Goal: Communication & Community: Answer question/provide support

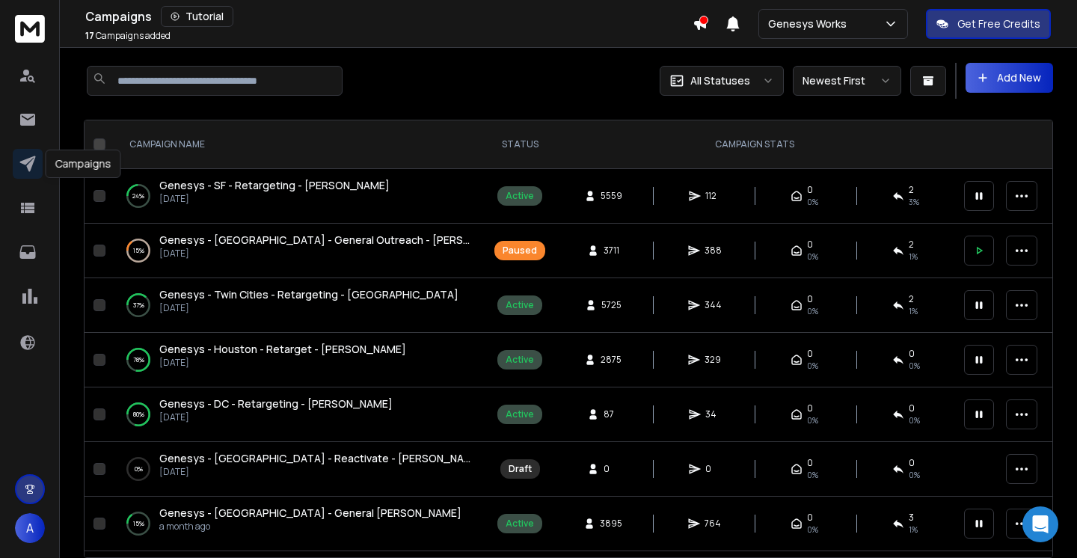
scroll to position [551, 0]
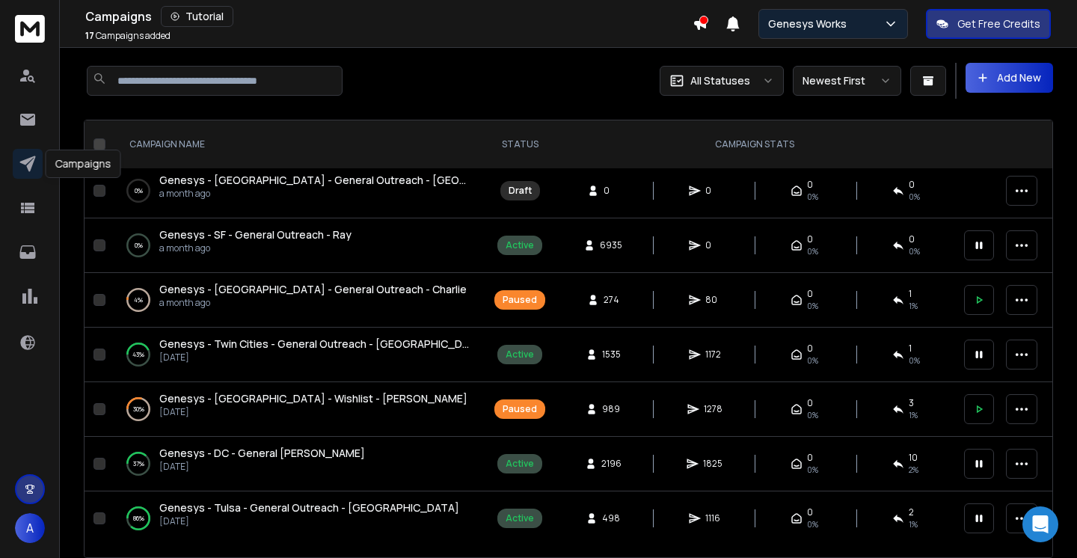
click at [843, 31] on button "Genesys Works" at bounding box center [833, 24] width 150 height 30
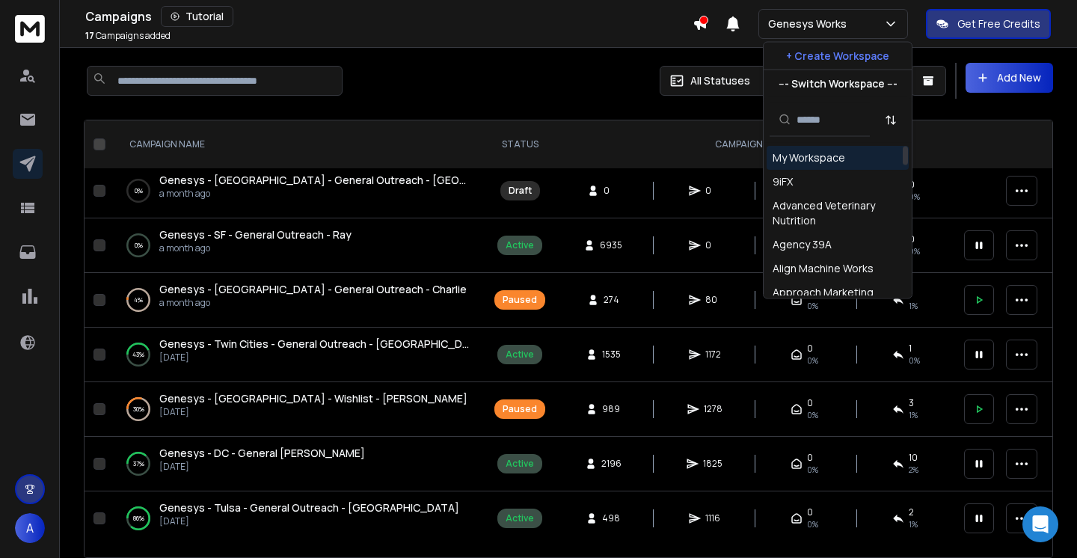
click at [792, 157] on div "My Workspace" at bounding box center [809, 157] width 73 height 15
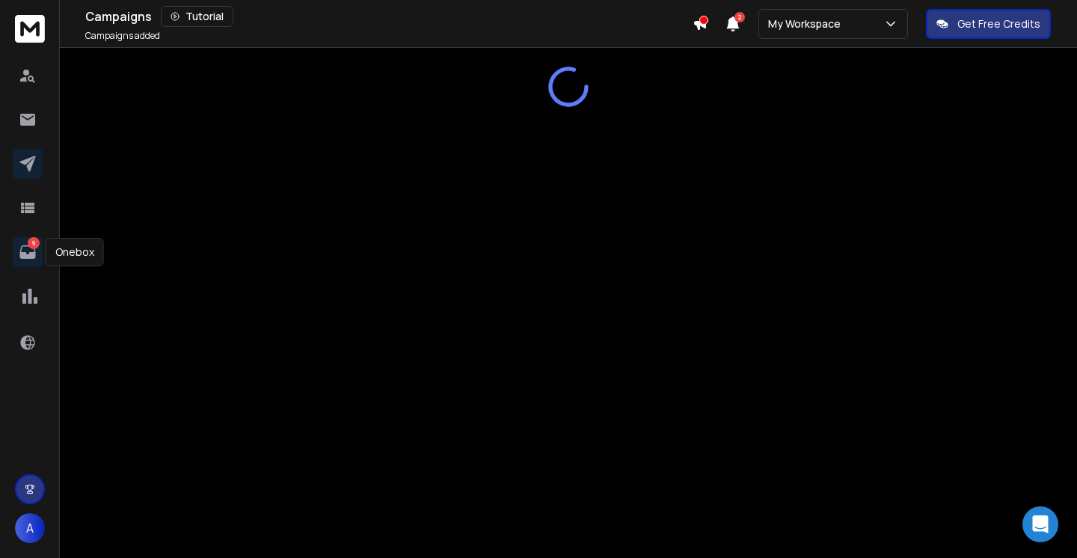
click at [27, 255] on icon at bounding box center [27, 251] width 16 height 13
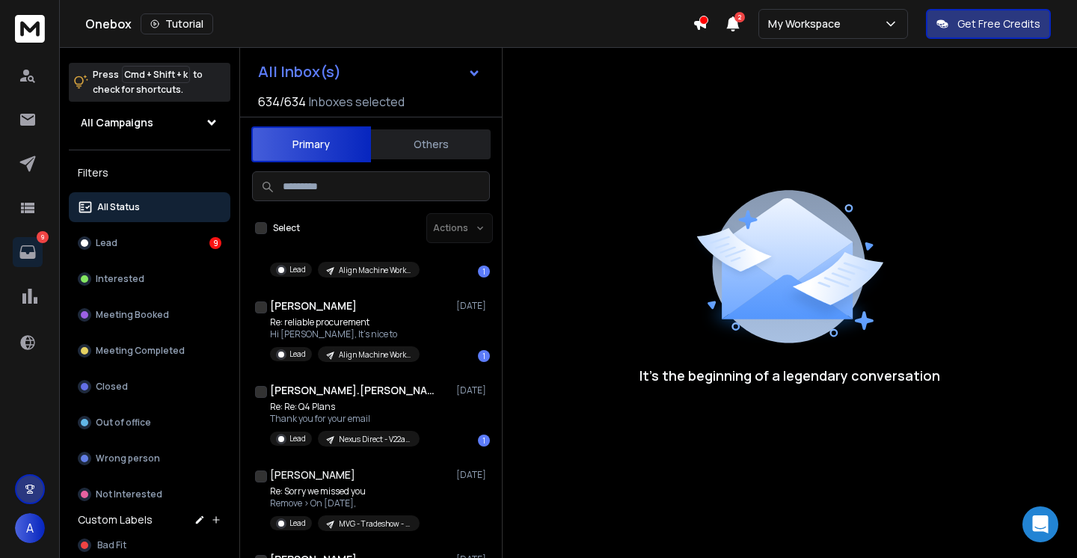
scroll to position [314, 0]
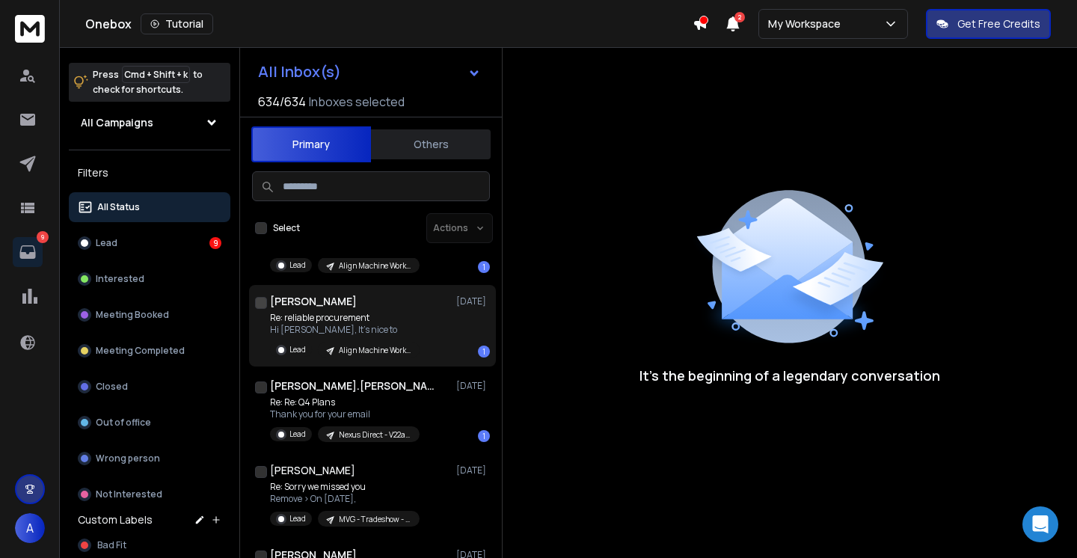
click at [372, 331] on p "Hi Tucker, It's nice to" at bounding box center [345, 330] width 150 height 12
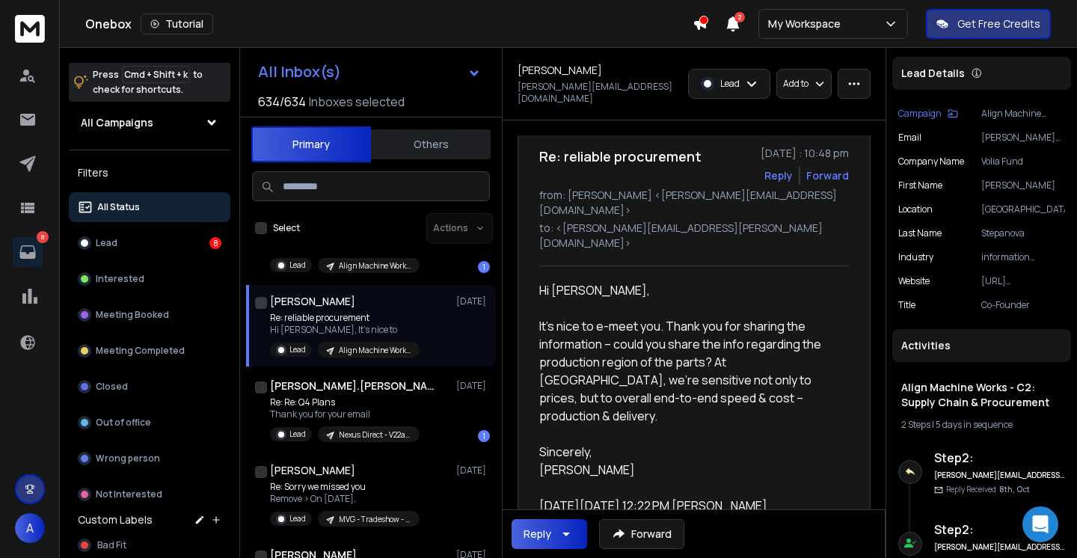
scroll to position [48, 0]
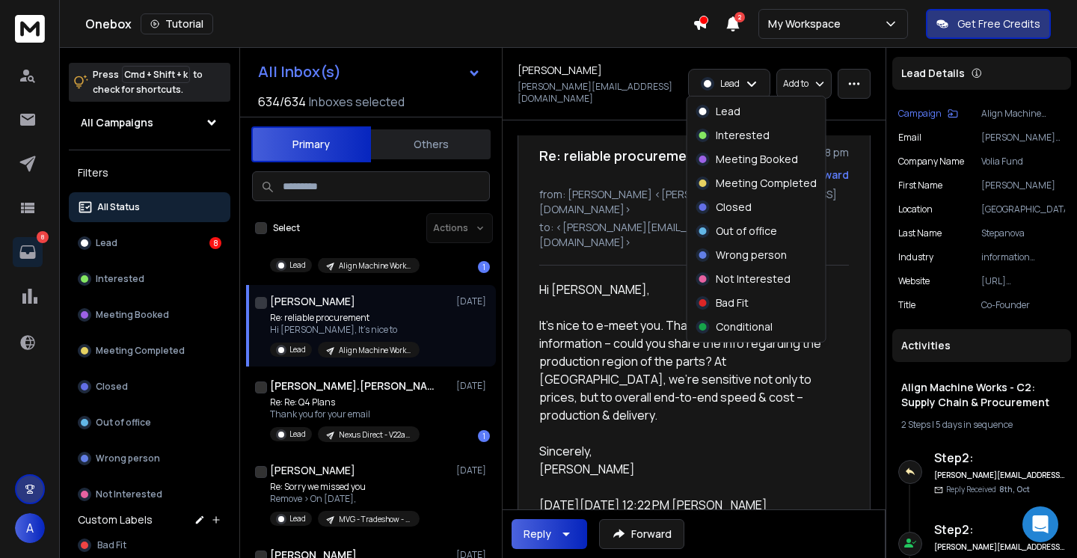
click at [724, 78] on p "Lead" at bounding box center [729, 84] width 19 height 12
click at [724, 137] on p "Interested" at bounding box center [743, 135] width 54 height 15
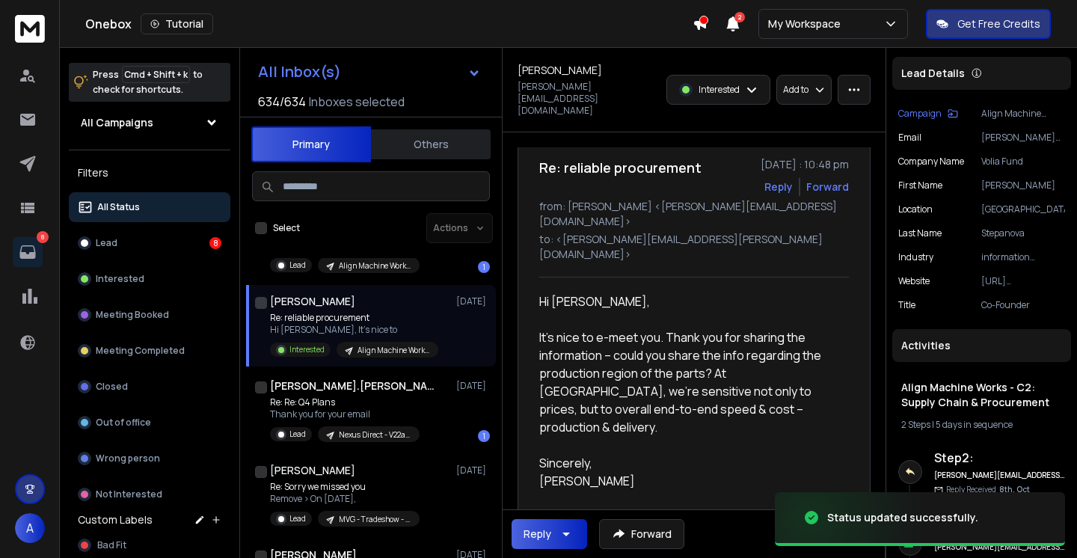
click at [832, 180] on div "Forward" at bounding box center [827, 187] width 43 height 15
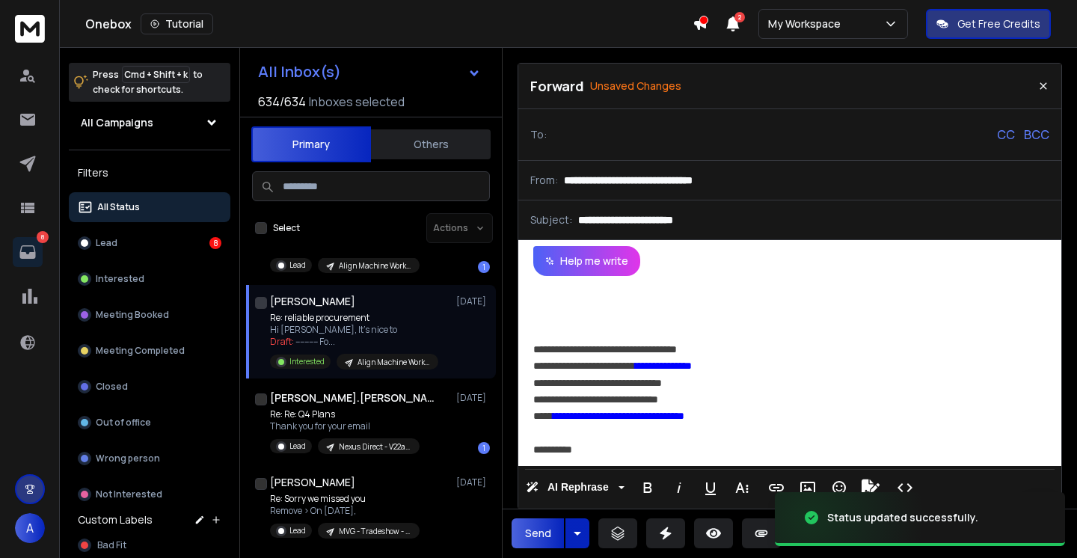
click at [618, 145] on input at bounding box center [605, 134] width 105 height 27
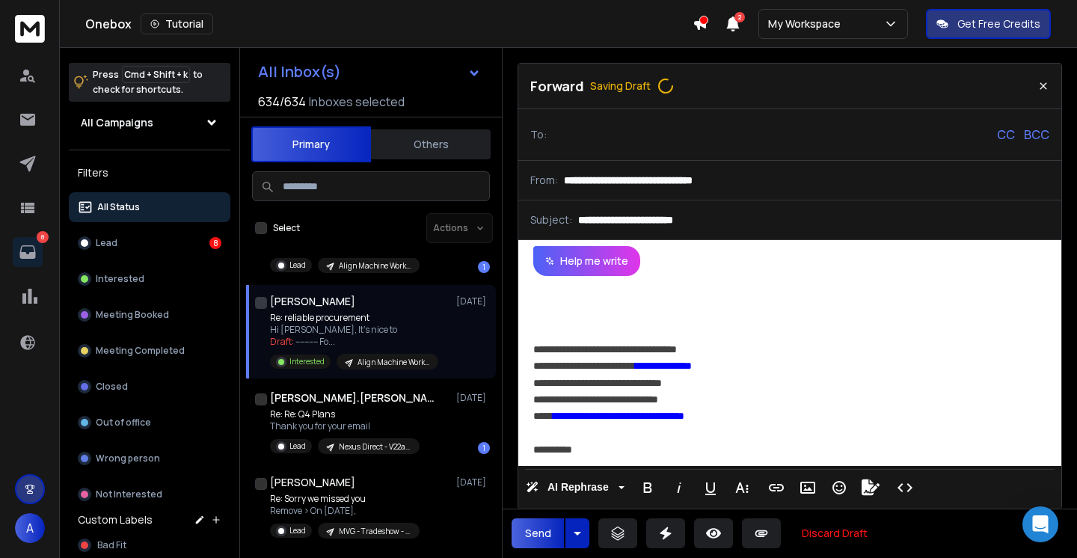
type input "**********"
click at [530, 542] on button "Send" at bounding box center [538, 533] width 52 height 30
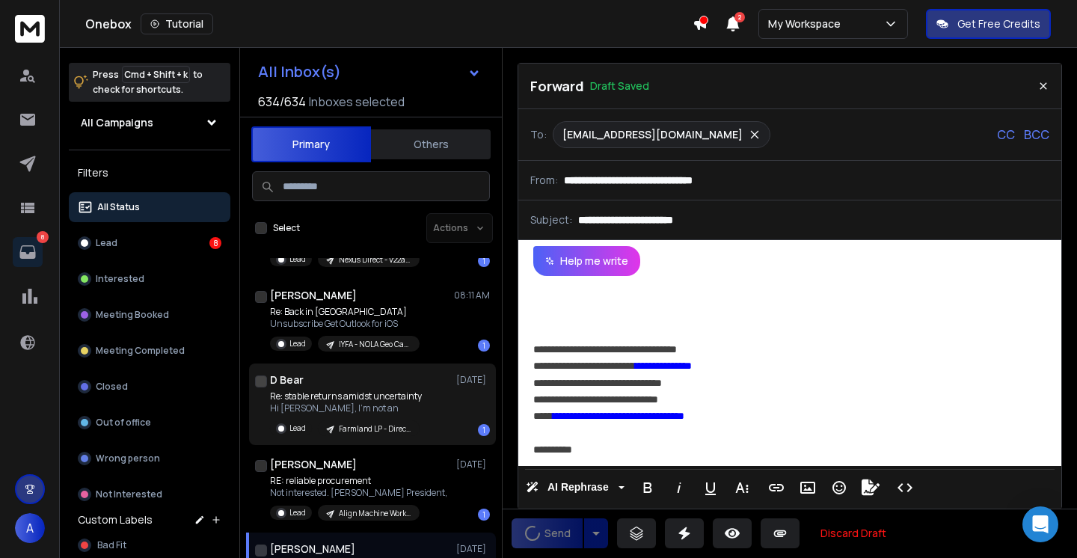
scroll to position [68, 0]
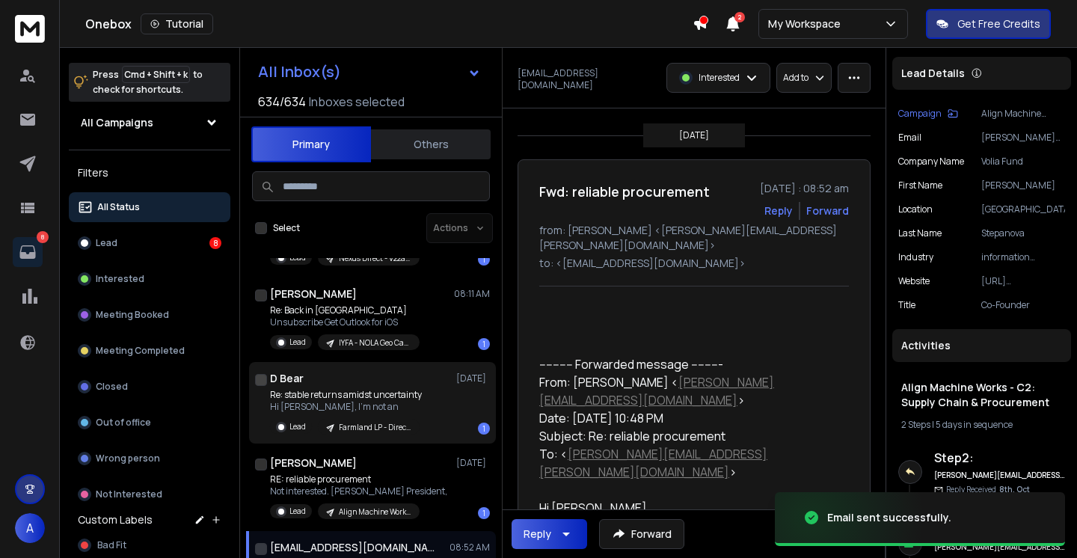
click at [345, 404] on p "Hi Rani, I’m not an" at bounding box center [346, 407] width 152 height 12
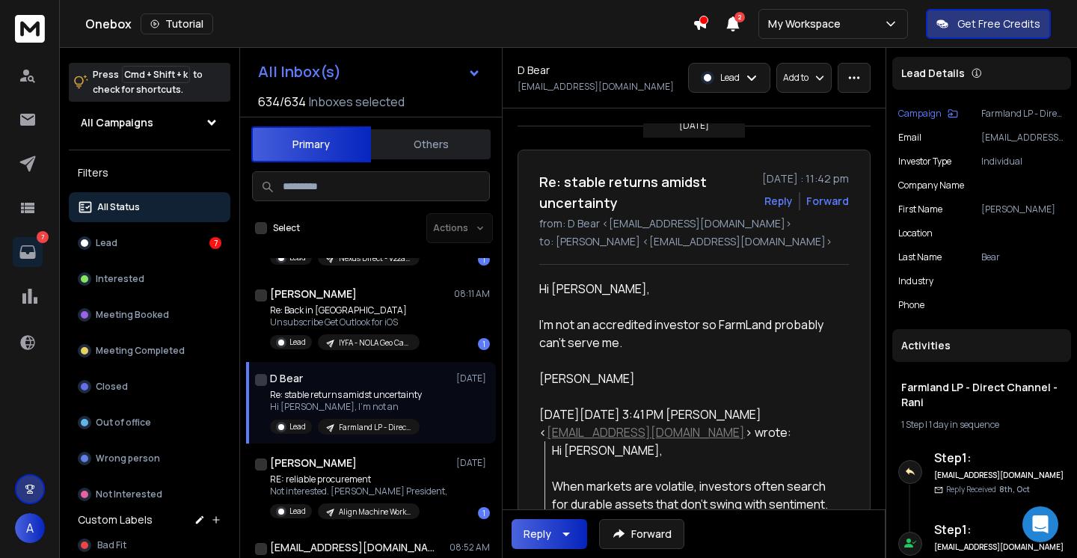
scroll to position [0, 0]
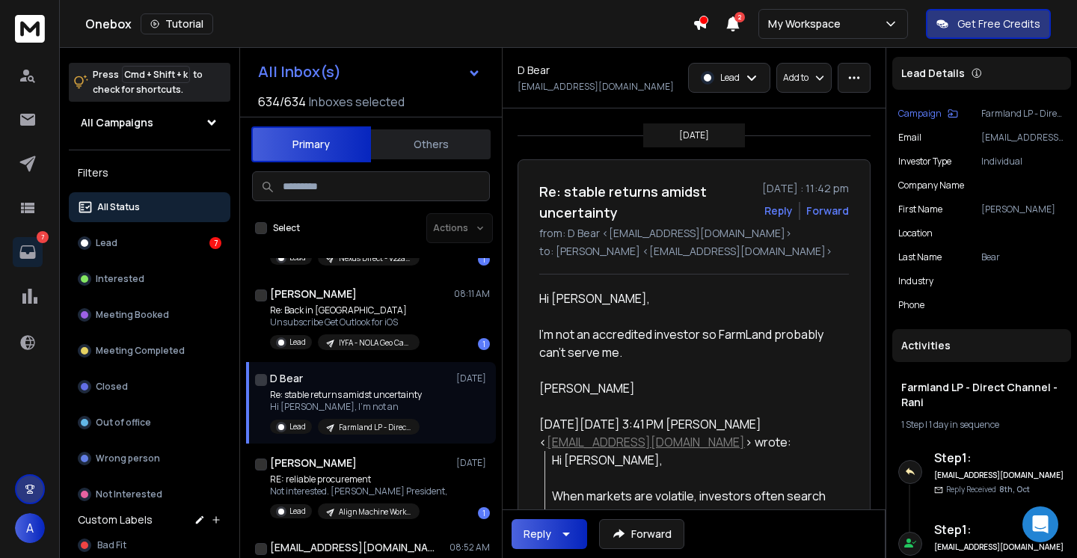
click at [818, 211] on div "Forward" at bounding box center [827, 210] width 43 height 15
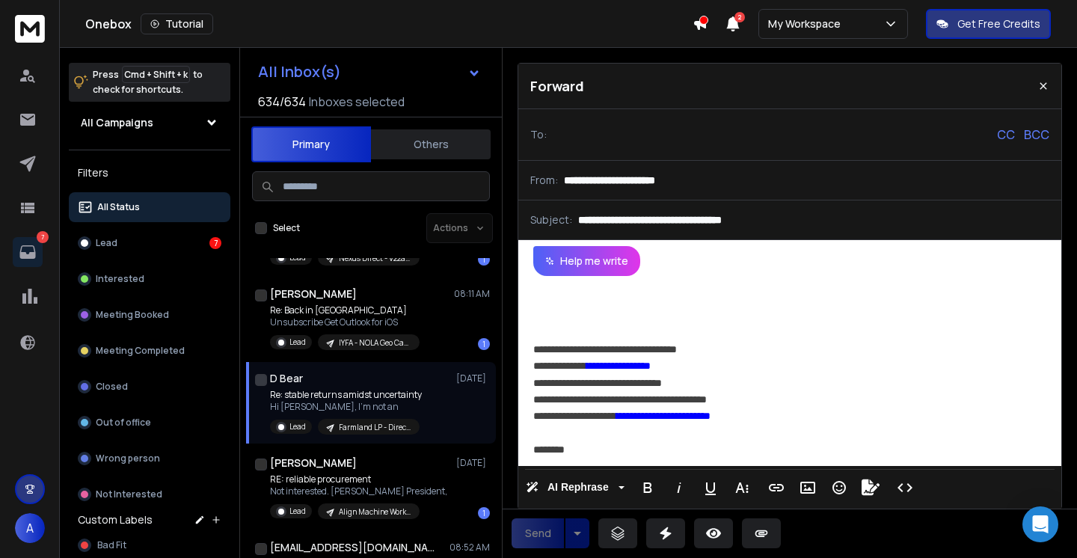
click at [612, 136] on input at bounding box center [605, 134] width 105 height 27
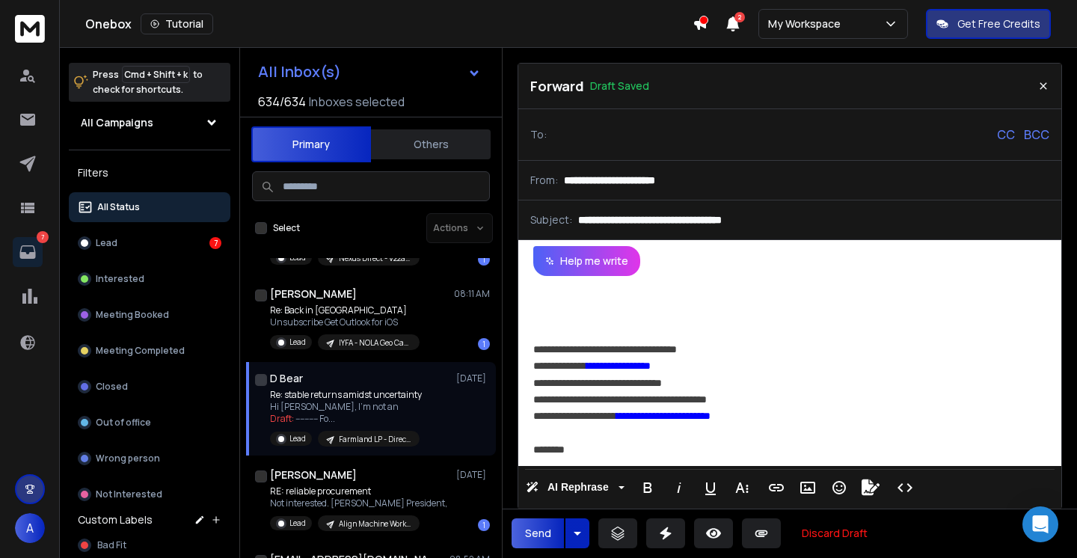
type input "**********"
click at [751, 136] on icon at bounding box center [755, 135] width 8 height 8
click at [1043, 86] on icon at bounding box center [1043, 86] width 12 height 12
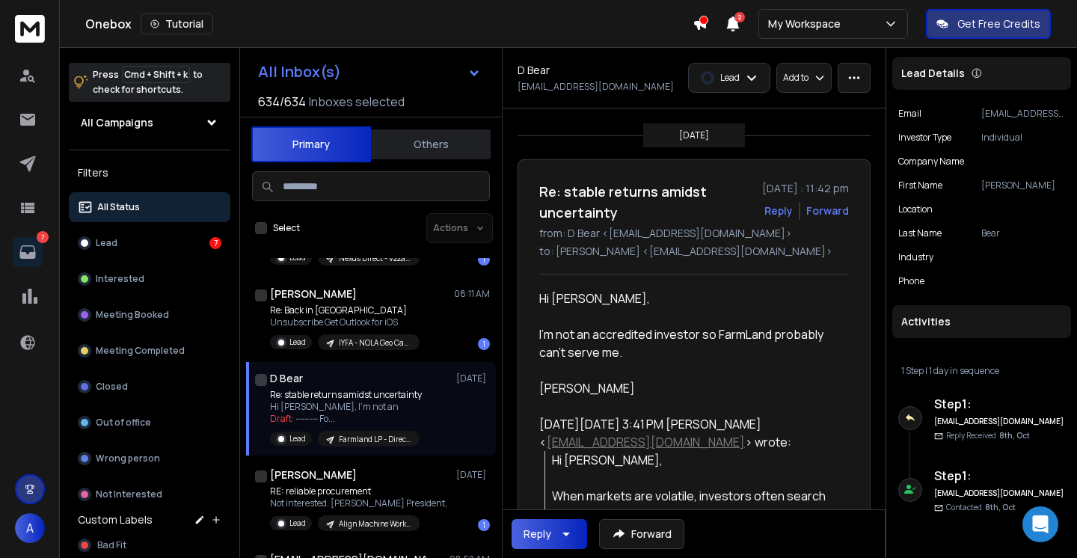
click at [731, 79] on p "Lead" at bounding box center [729, 78] width 19 height 12
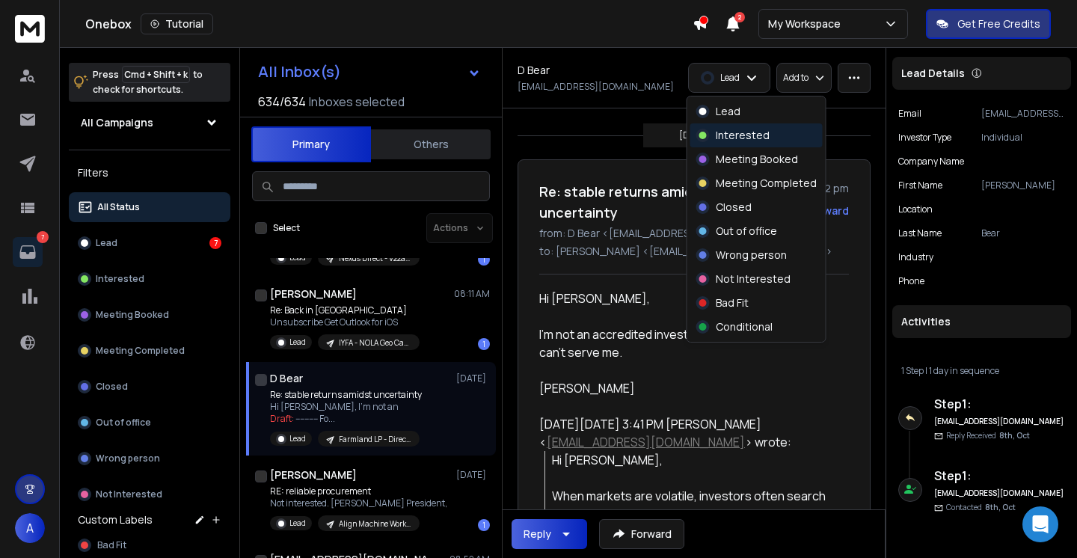
click at [730, 138] on p "Interested" at bounding box center [743, 135] width 54 height 15
click at [746, 73] on icon at bounding box center [752, 78] width 12 height 12
click at [726, 128] on p "Interested" at bounding box center [743, 135] width 54 height 15
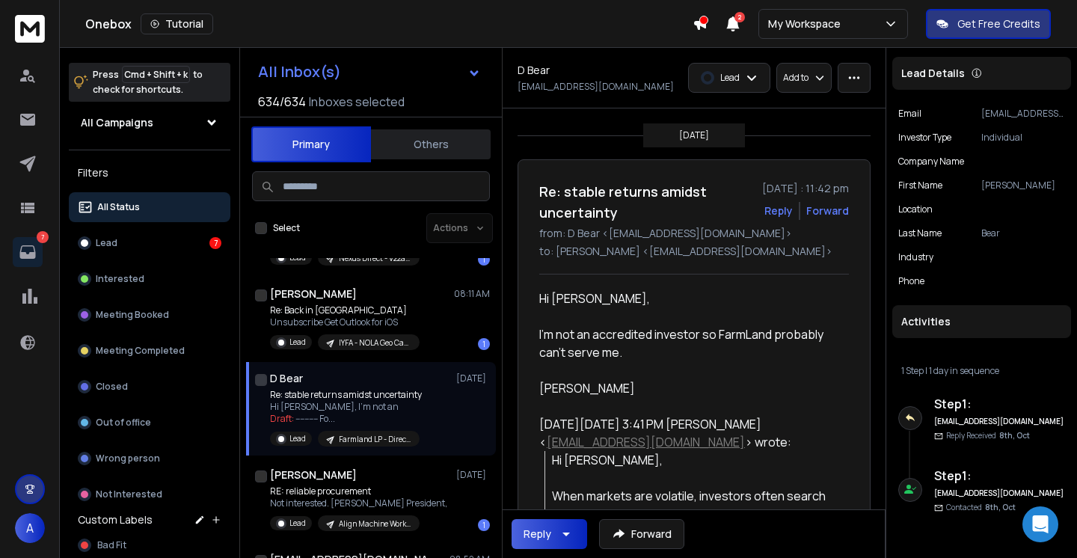
click at [825, 212] on div "Forward" at bounding box center [827, 210] width 43 height 15
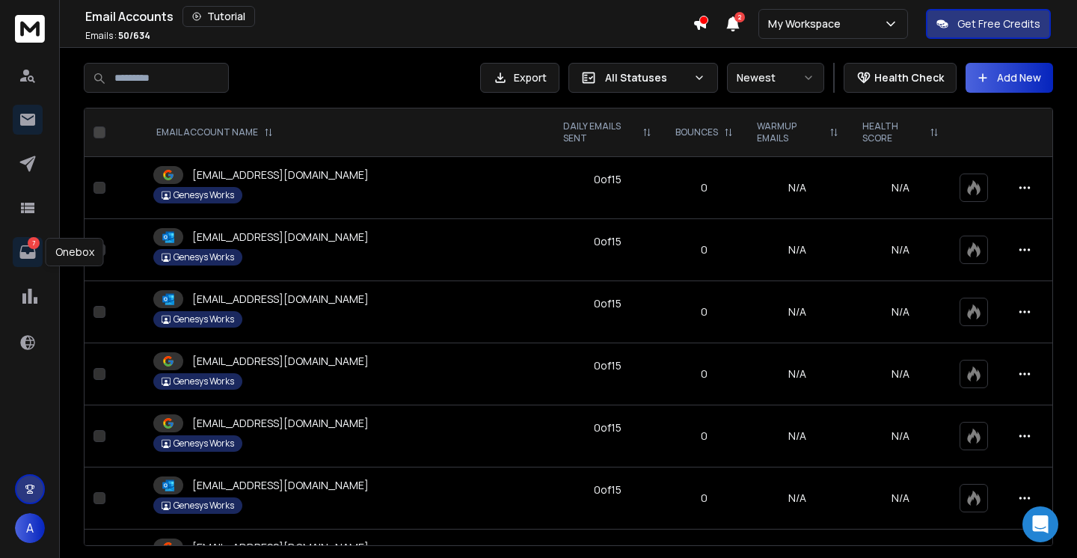
click at [29, 244] on p "7" at bounding box center [34, 243] width 12 height 12
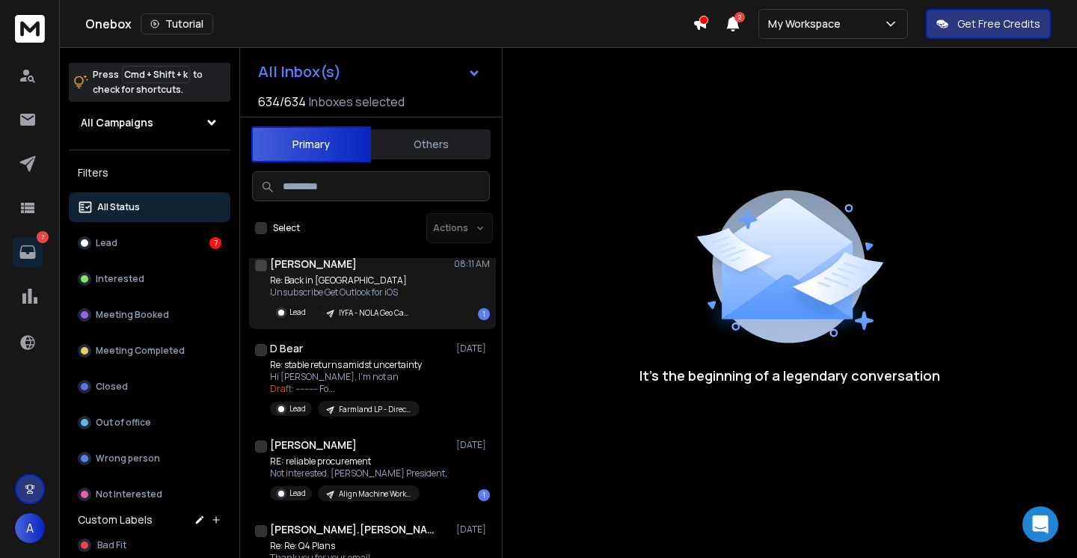
scroll to position [183, 0]
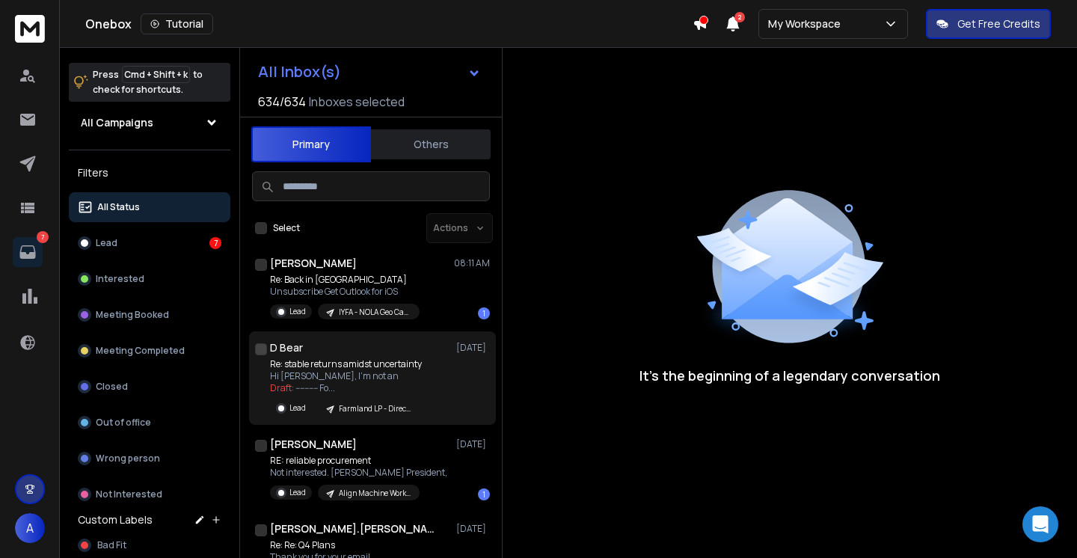
click at [361, 378] on p "Hi Rani, I’m not an" at bounding box center [346, 376] width 152 height 12
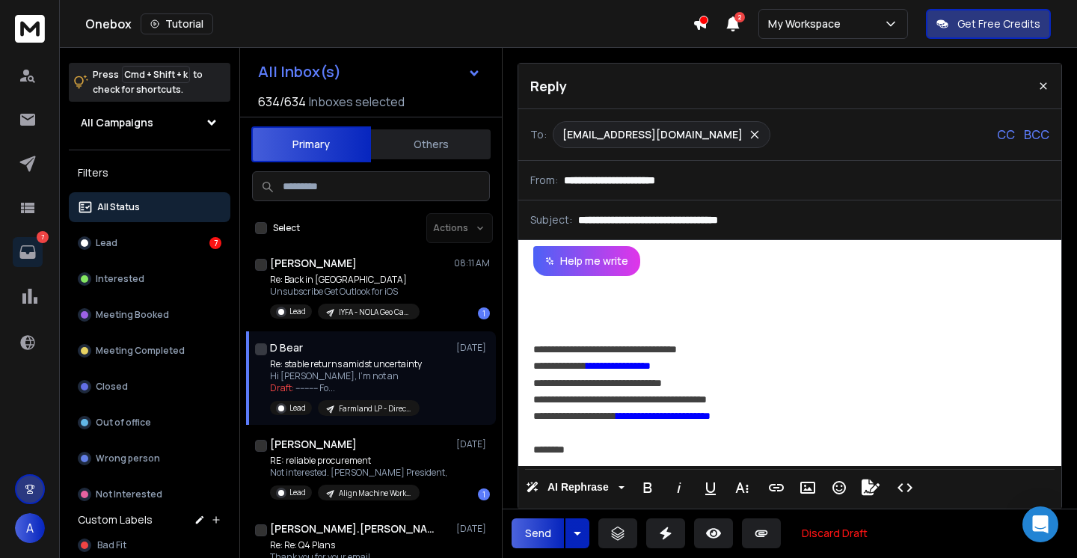
click at [751, 132] on icon at bounding box center [755, 135] width 8 height 8
click at [610, 133] on input at bounding box center [605, 134] width 105 height 27
type input "**********"
click at [528, 536] on button "Send" at bounding box center [538, 533] width 52 height 30
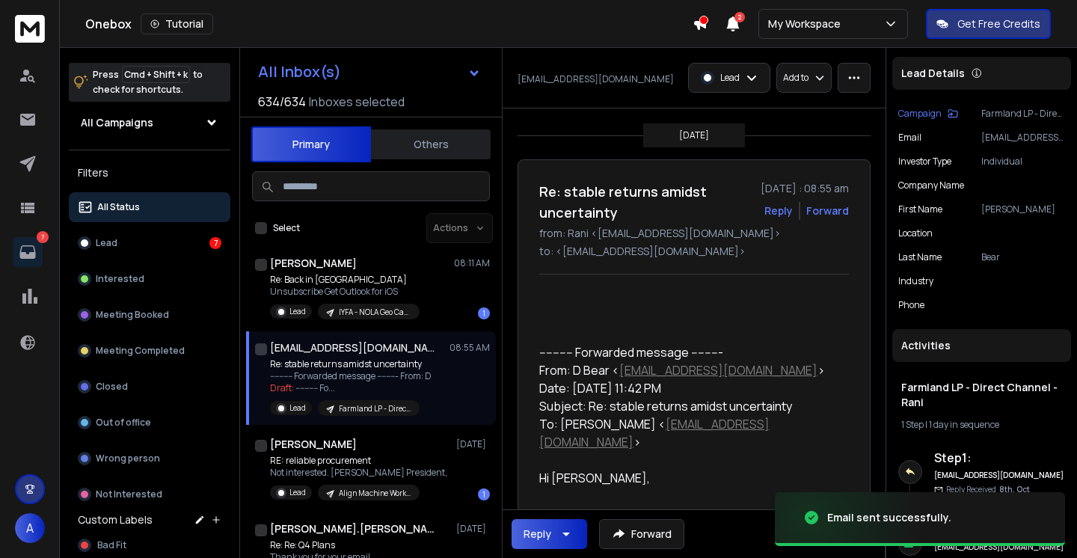
click at [394, 378] on p "---------- Forwarded message --------- From: D" at bounding box center [351, 376] width 162 height 12
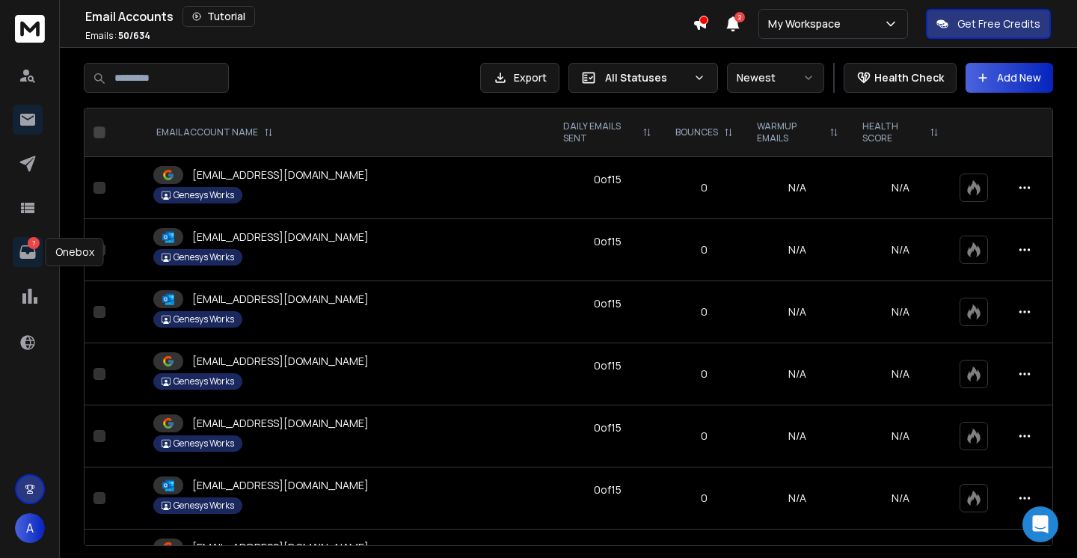
click at [28, 241] on p "7" at bounding box center [34, 243] width 12 height 12
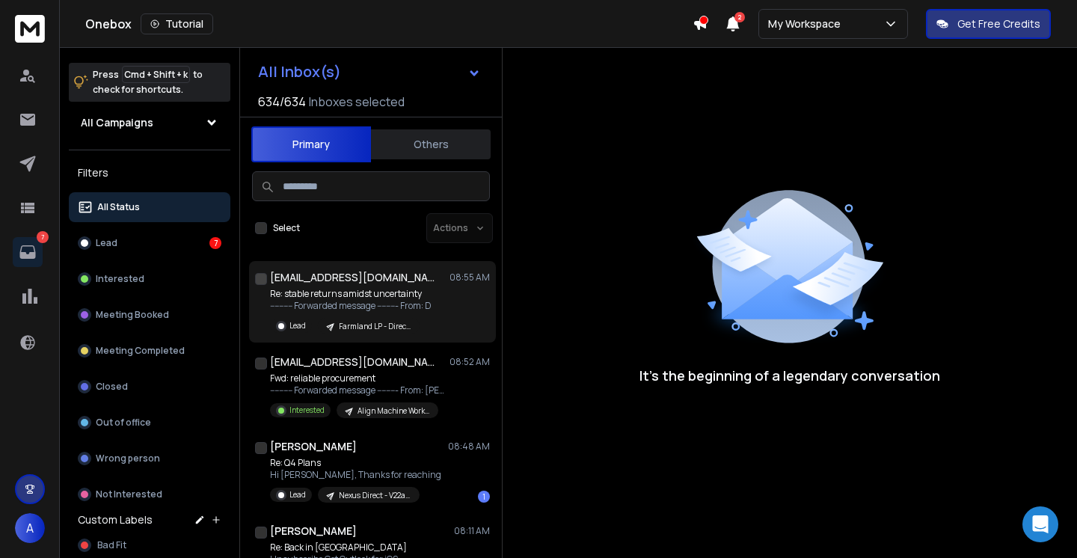
click at [361, 289] on p "Re: stable returns amidst uncertainty" at bounding box center [351, 294] width 162 height 12
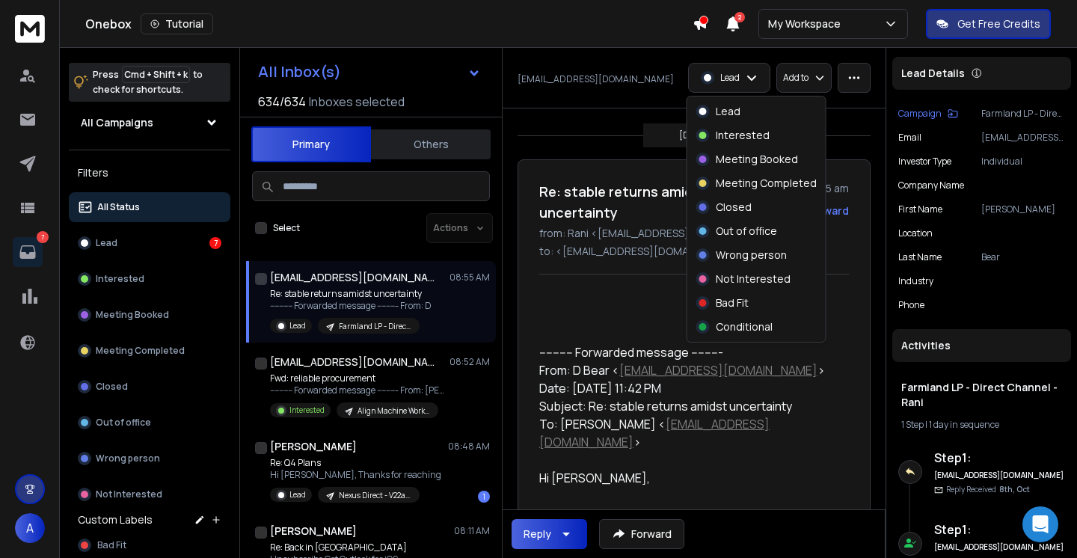
click at [733, 80] on p "Lead" at bounding box center [729, 78] width 19 height 12
click at [724, 139] on p "Interested" at bounding box center [743, 135] width 54 height 15
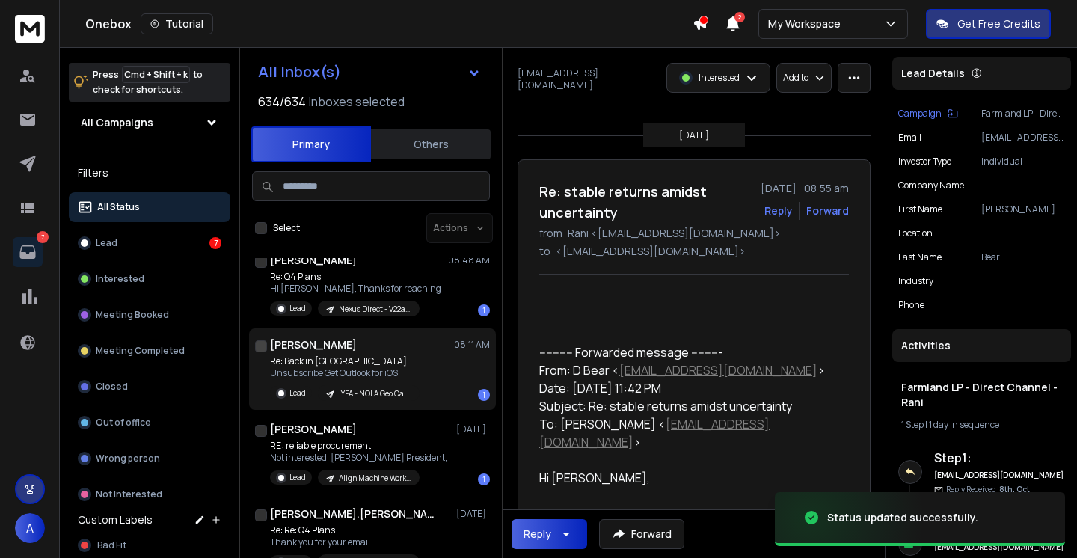
scroll to position [190, 0]
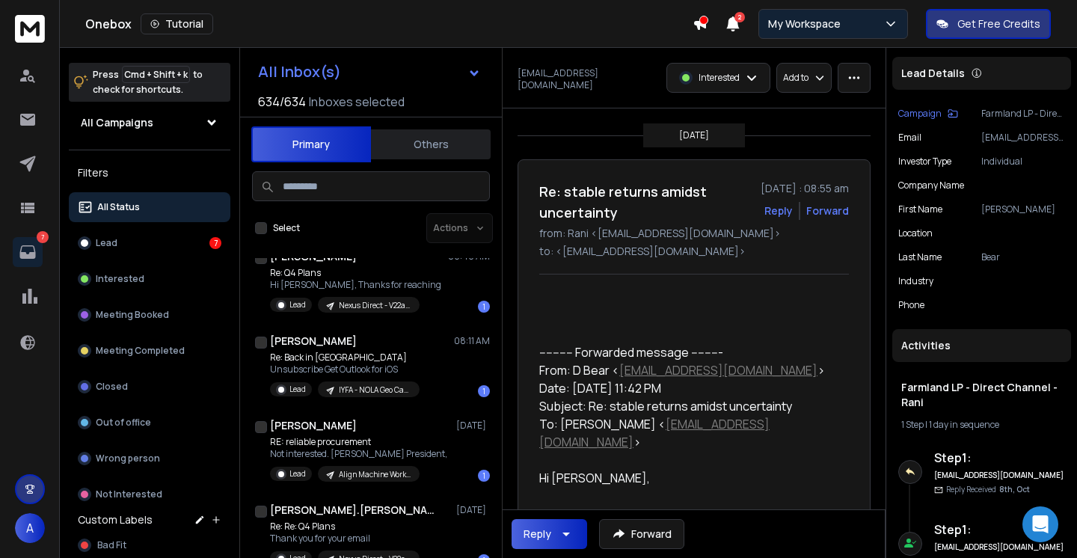
click at [856, 16] on div "My Workspace" at bounding box center [833, 23] width 130 height 15
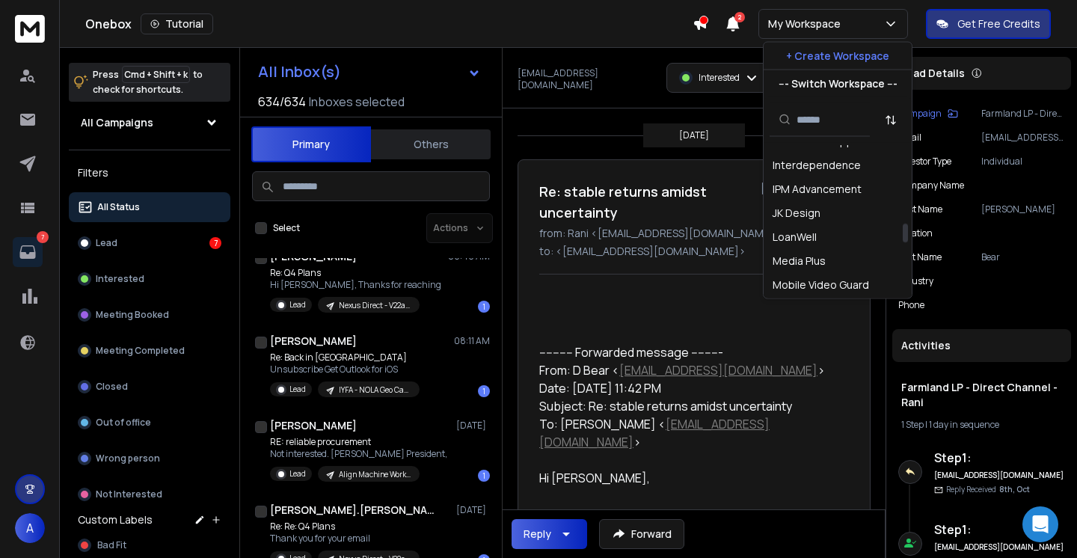
scroll to position [593, 0]
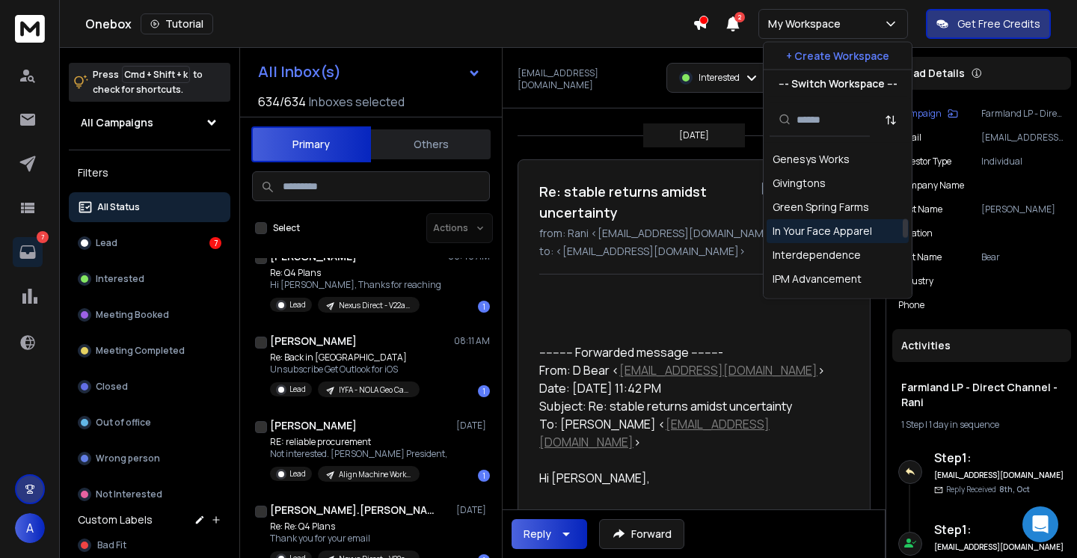
click at [821, 224] on div "In Your Face Apparel" at bounding box center [822, 231] width 99 height 15
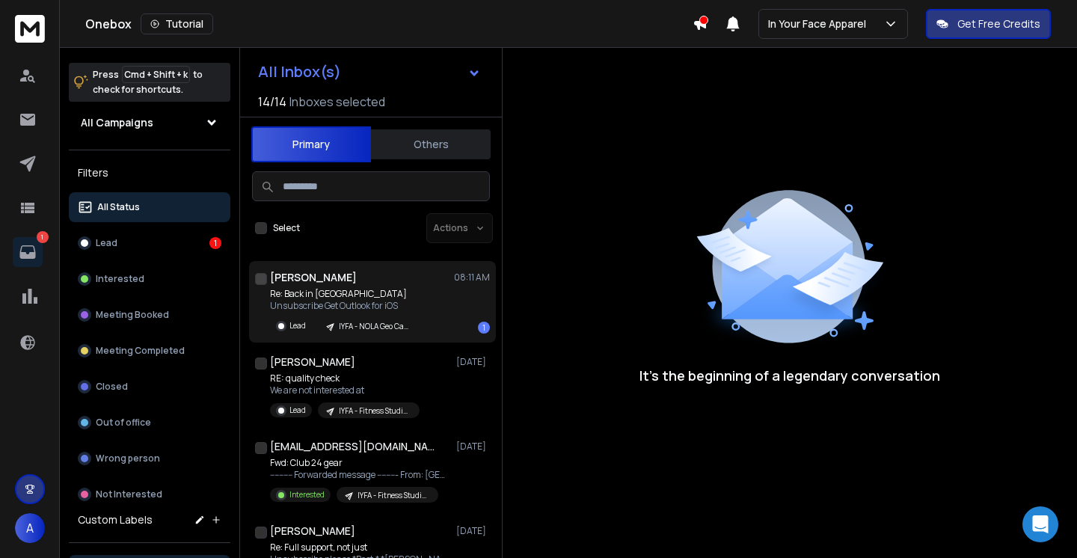
click at [366, 308] on p "Unsubscribe Get Outlook for iOS" at bounding box center [345, 306] width 150 height 12
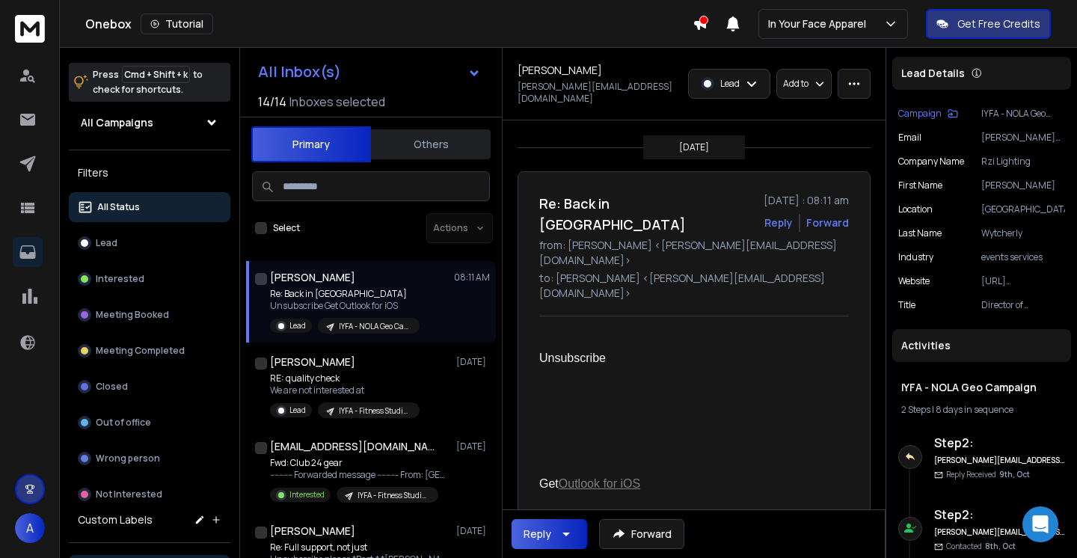
click at [753, 79] on icon at bounding box center [752, 84] width 12 height 12
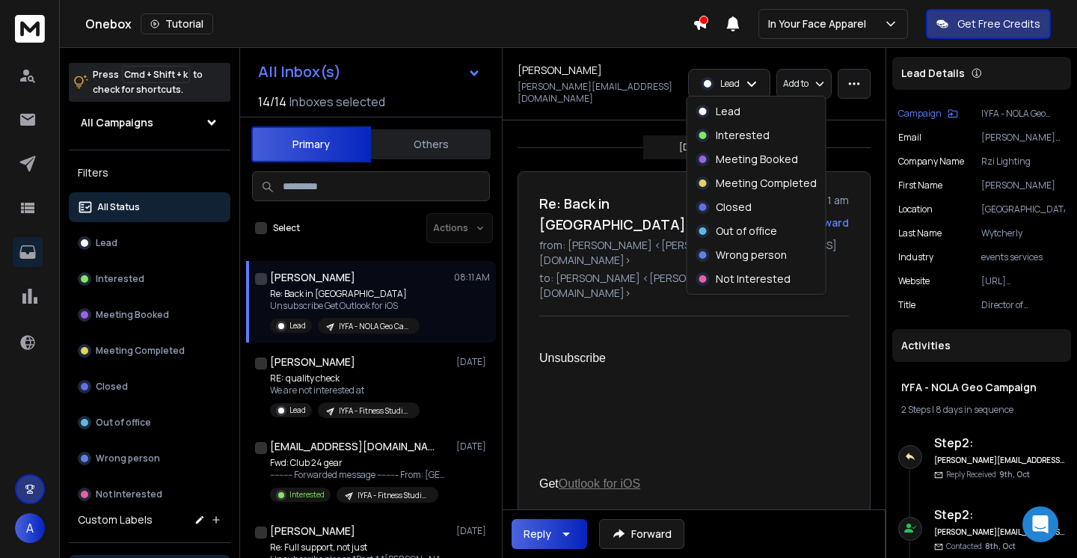
click at [850, 144] on div "Today" at bounding box center [694, 147] width 353 height 24
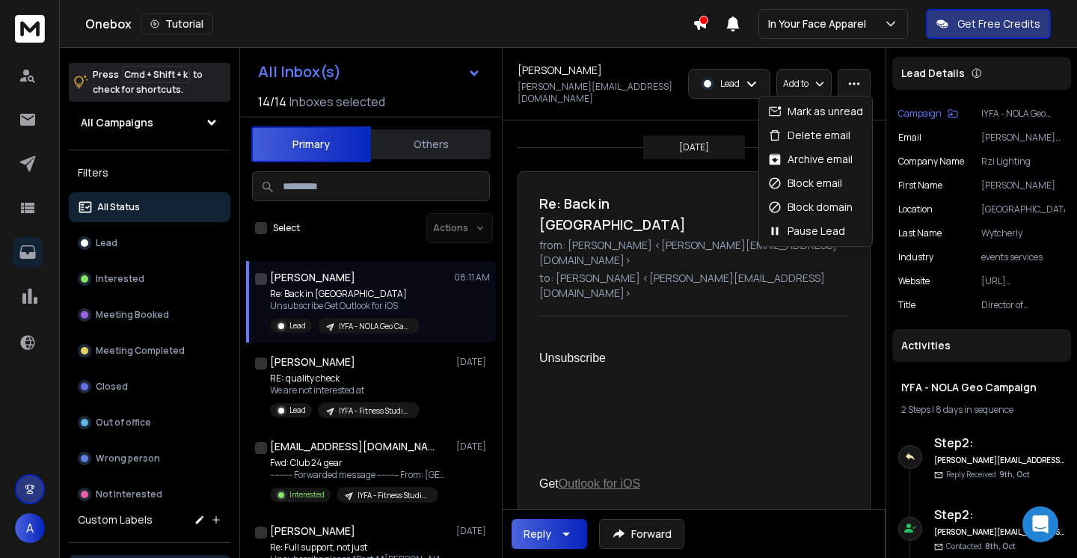
click at [857, 80] on icon "button" at bounding box center [853, 83] width 13 height 13
click at [820, 182] on div "Block email" at bounding box center [805, 183] width 74 height 15
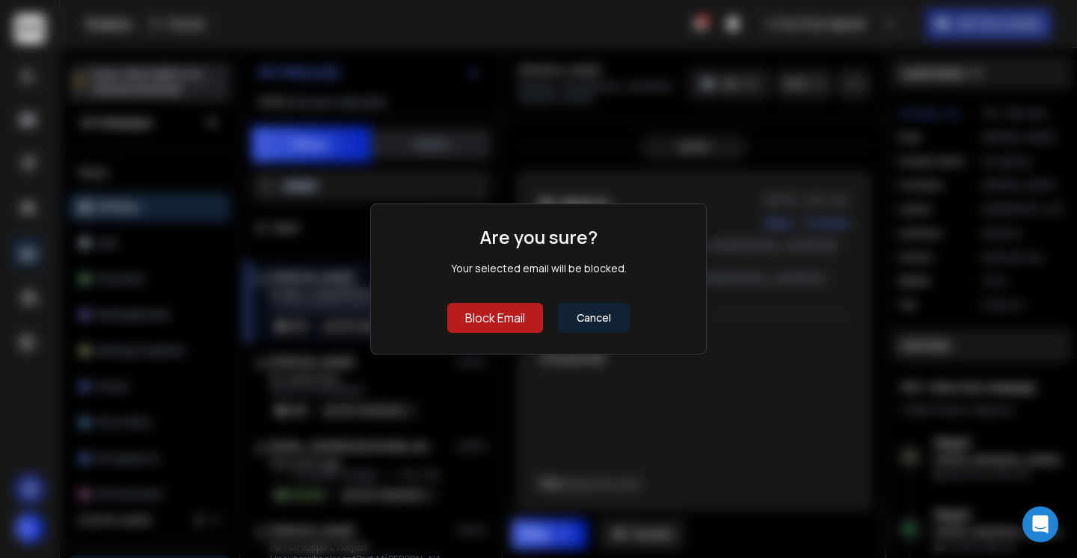
click at [482, 319] on button "Block Email" at bounding box center [495, 318] width 96 height 30
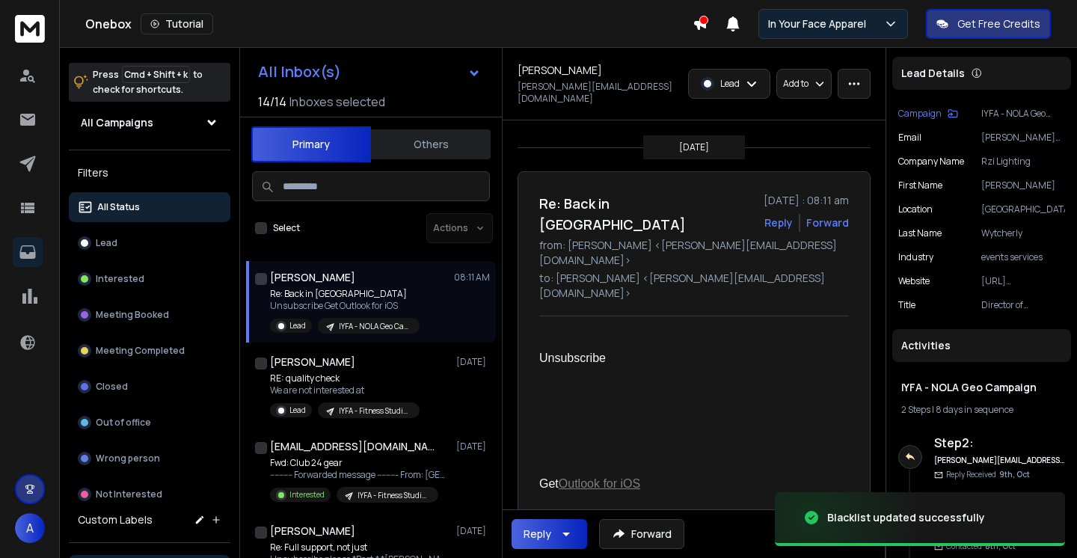
click at [823, 30] on p "In Your Face Apparel" at bounding box center [820, 23] width 104 height 15
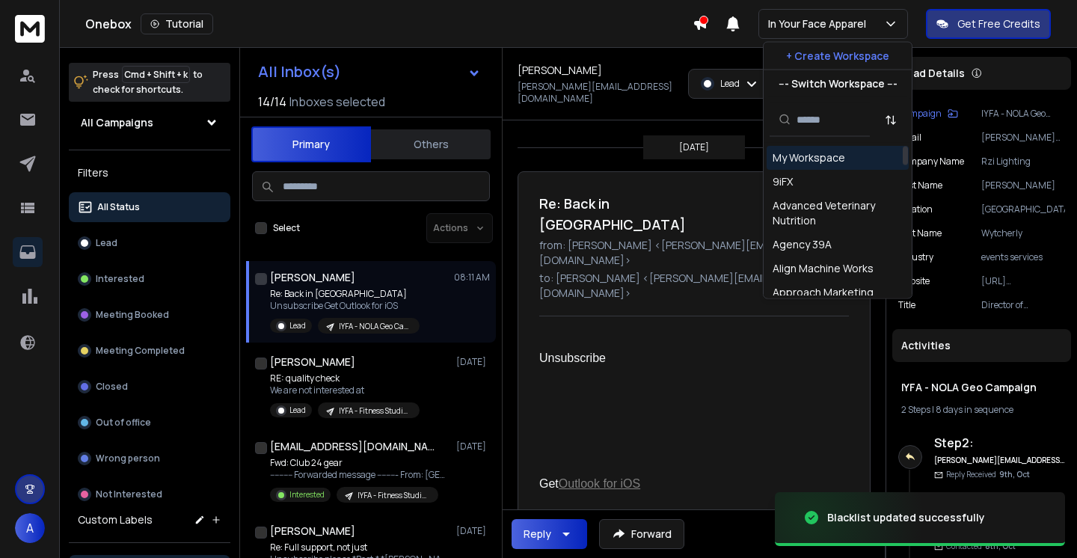
click at [806, 154] on div "My Workspace" at bounding box center [809, 157] width 73 height 15
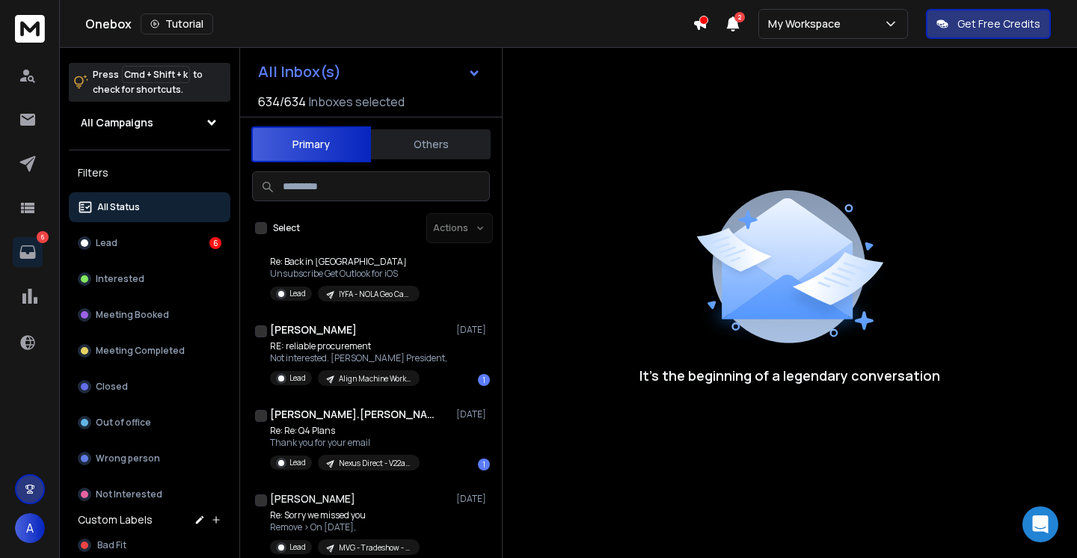
scroll to position [310, 0]
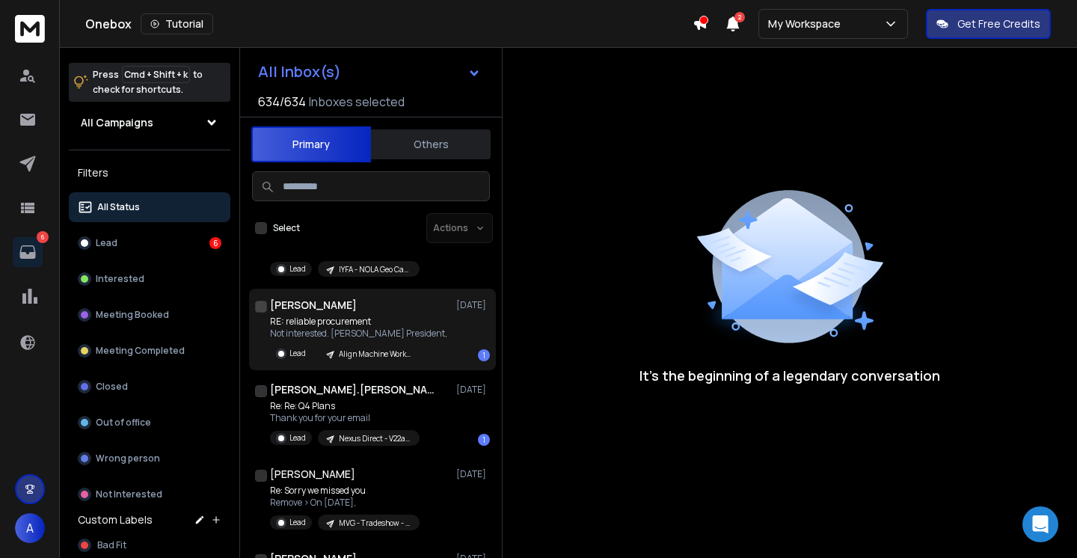
click at [349, 332] on p "Not interested. [PERSON_NAME] President," at bounding box center [358, 334] width 177 height 12
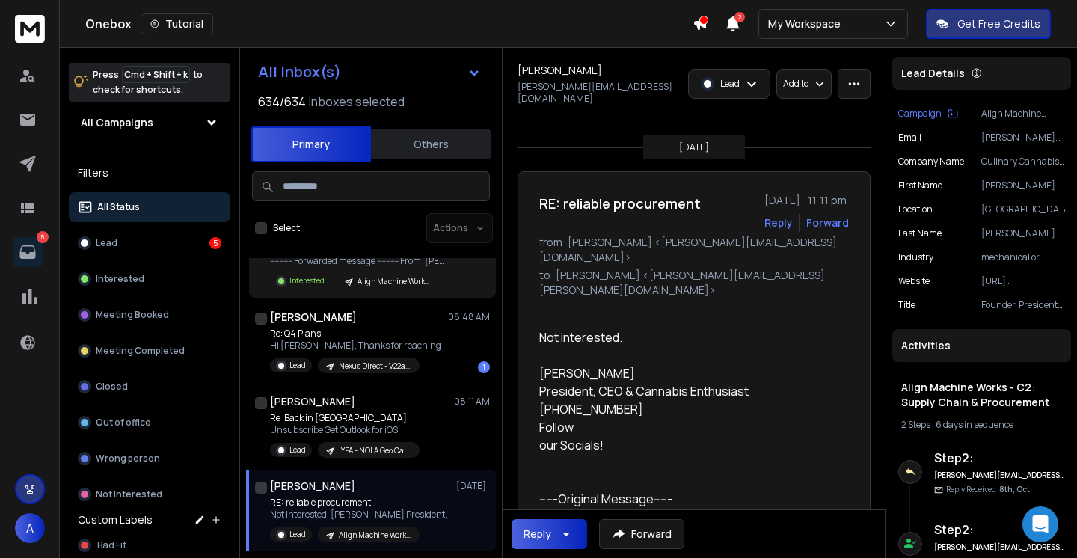
scroll to position [0, 0]
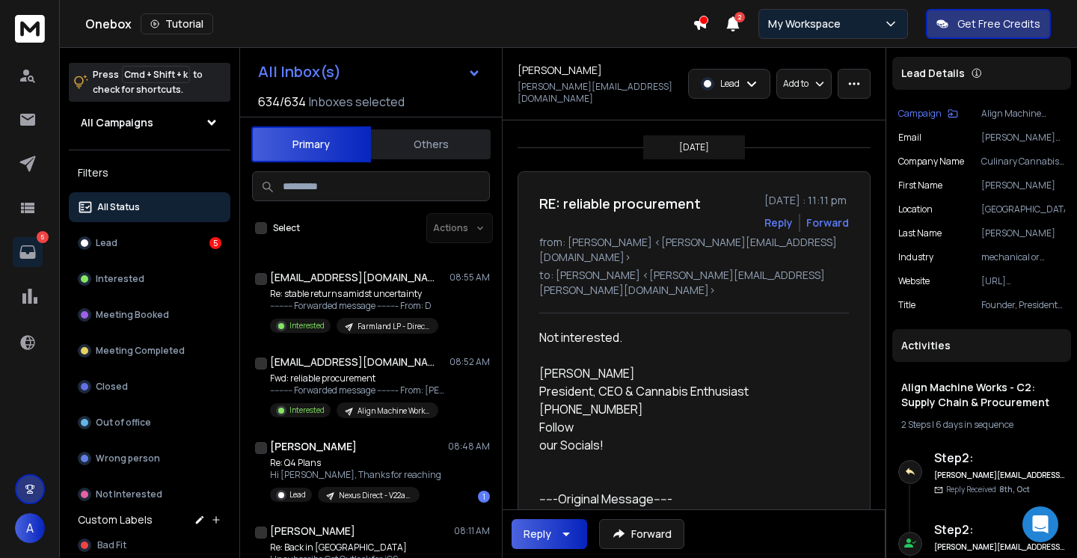
click at [844, 27] on p "My Workspace" at bounding box center [807, 23] width 79 height 15
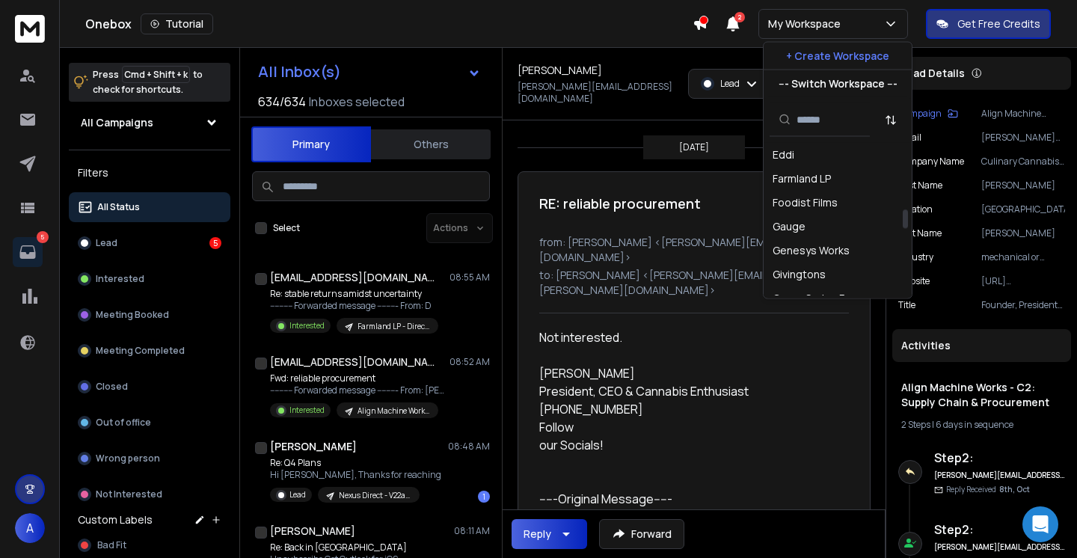
scroll to position [520, 0]
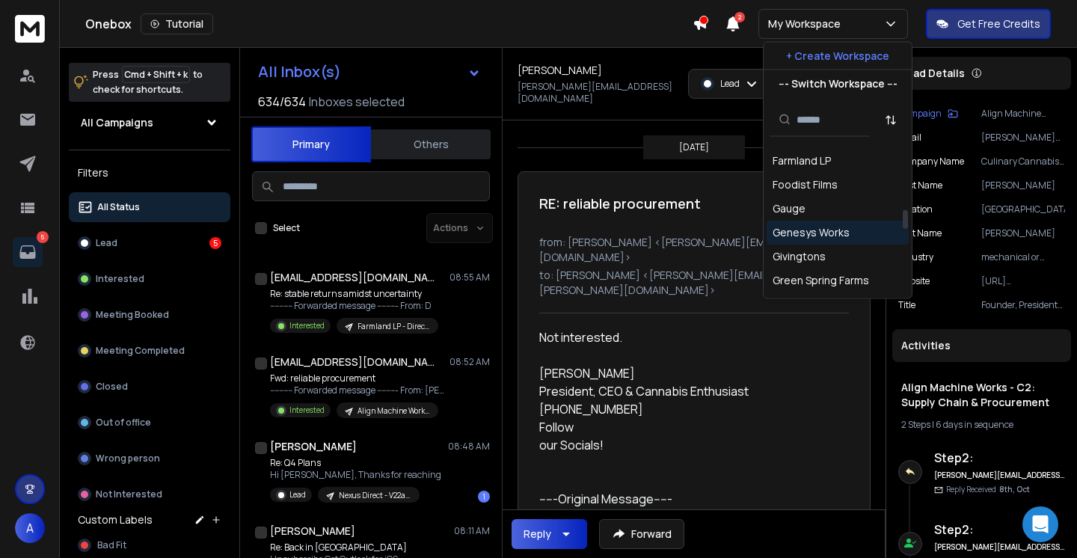
click at [821, 226] on div "Genesys Works" at bounding box center [811, 233] width 77 height 15
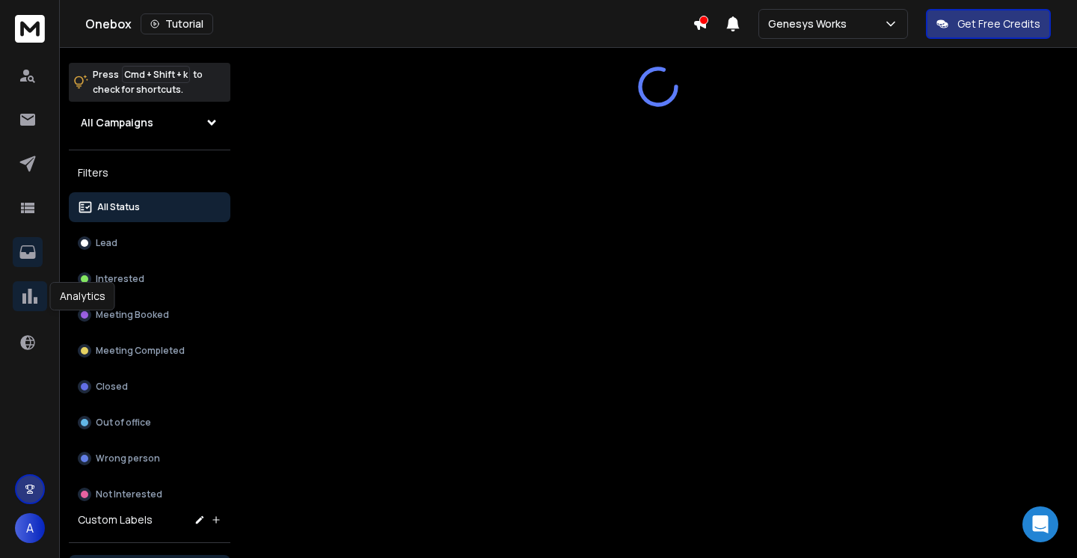
click at [26, 292] on icon at bounding box center [30, 296] width 22 height 22
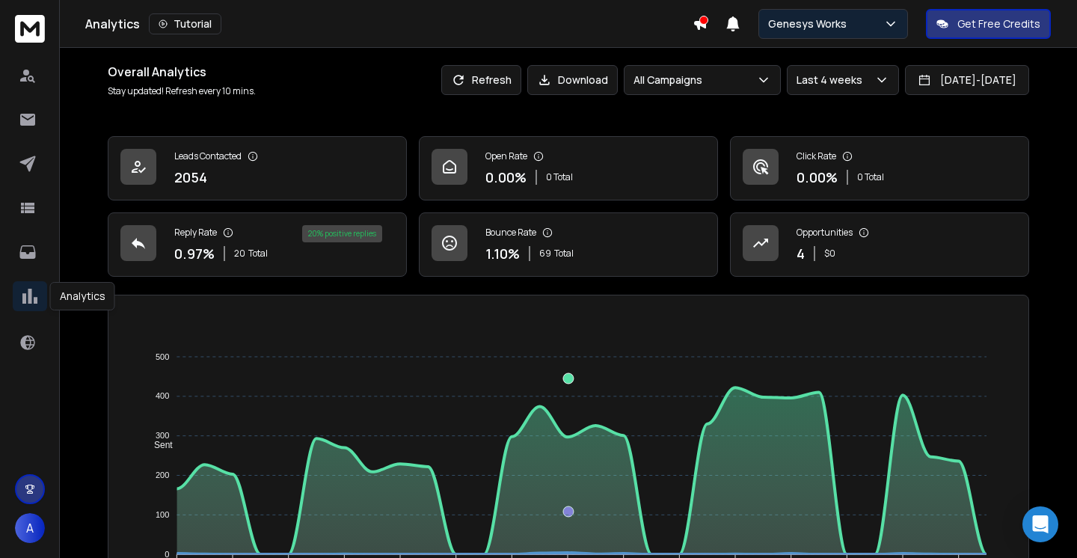
click at [836, 31] on p "Genesys Works" at bounding box center [810, 23] width 85 height 15
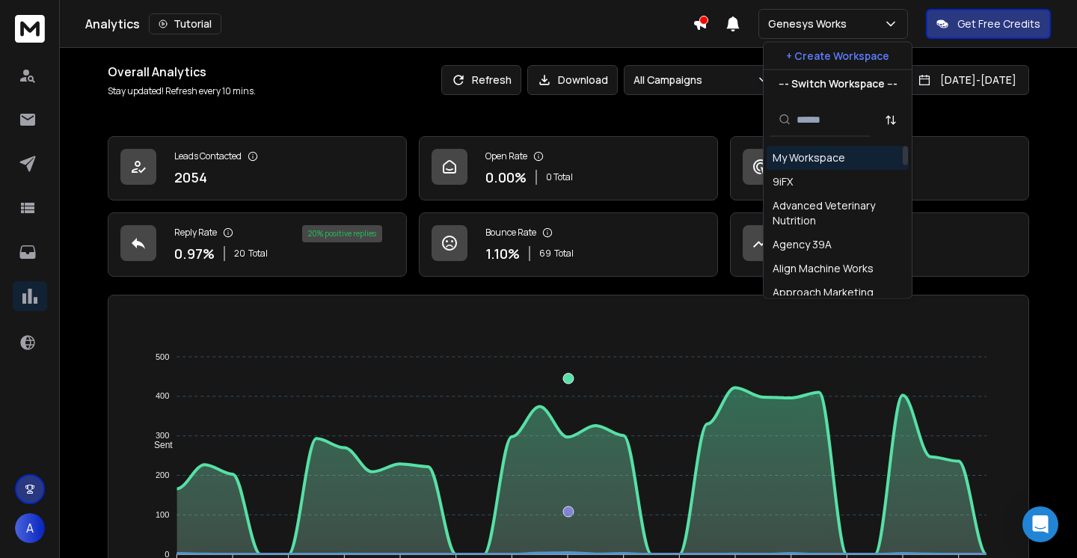
click at [801, 151] on div "My Workspace" at bounding box center [809, 157] width 73 height 15
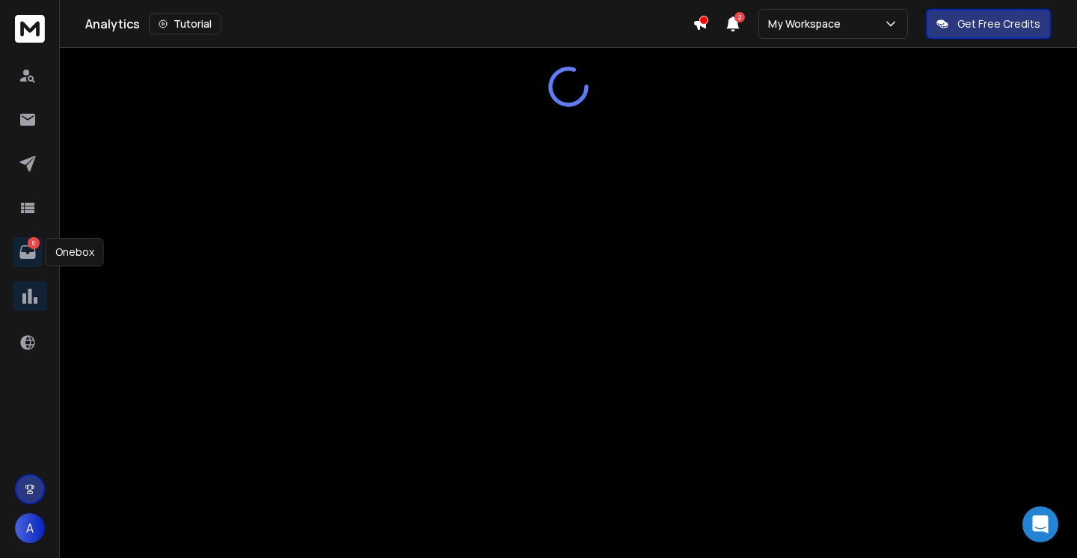
click at [28, 249] on icon at bounding box center [28, 252] width 18 height 18
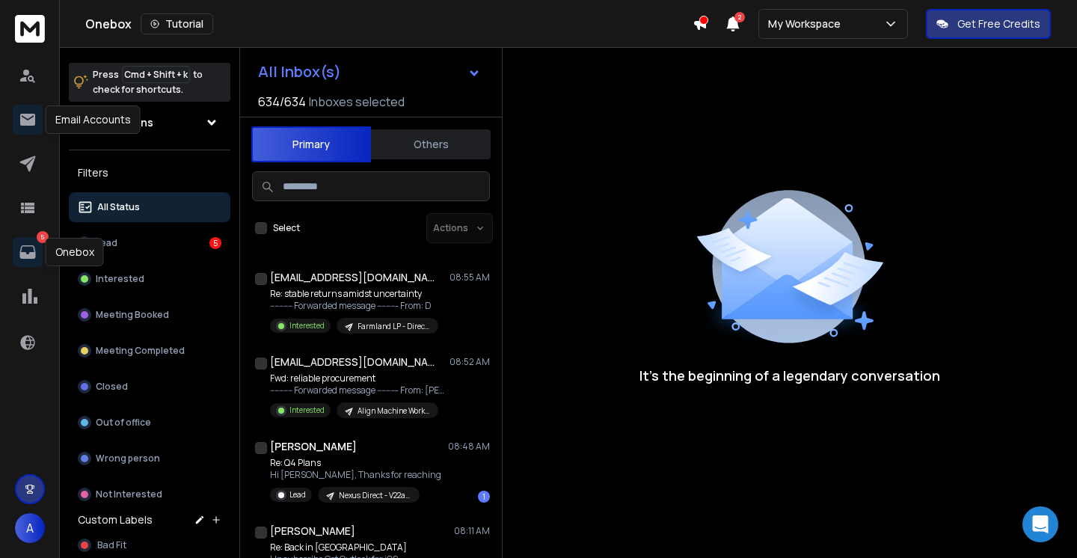
click at [30, 124] on icon at bounding box center [27, 120] width 15 height 12
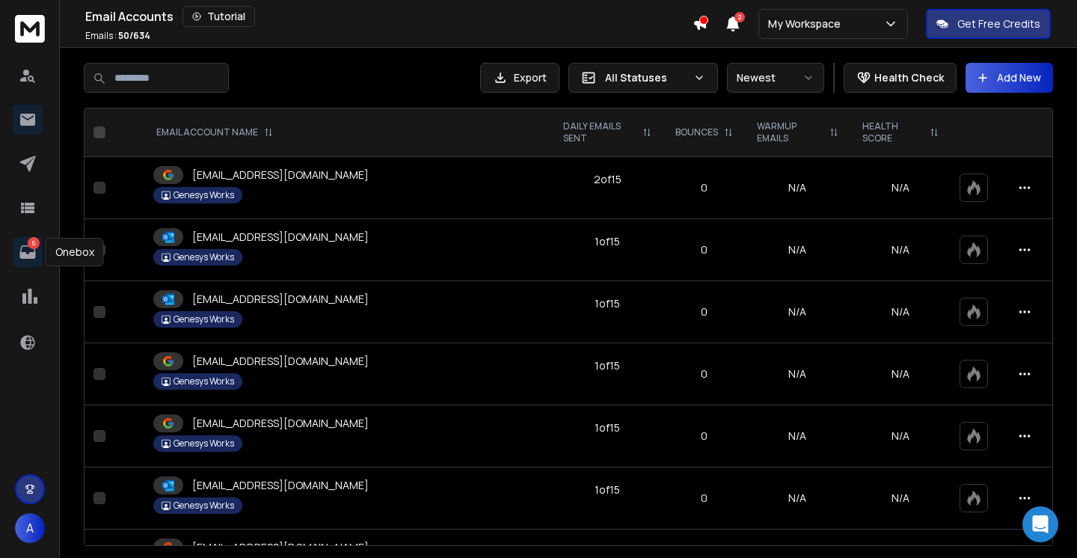
click at [28, 245] on p "5" at bounding box center [34, 243] width 12 height 12
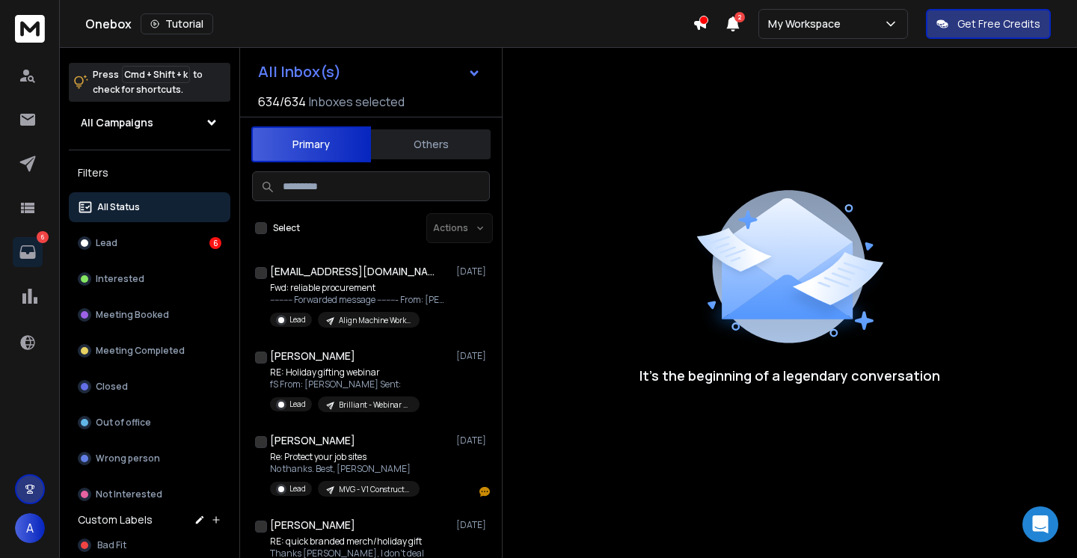
scroll to position [1194, 0]
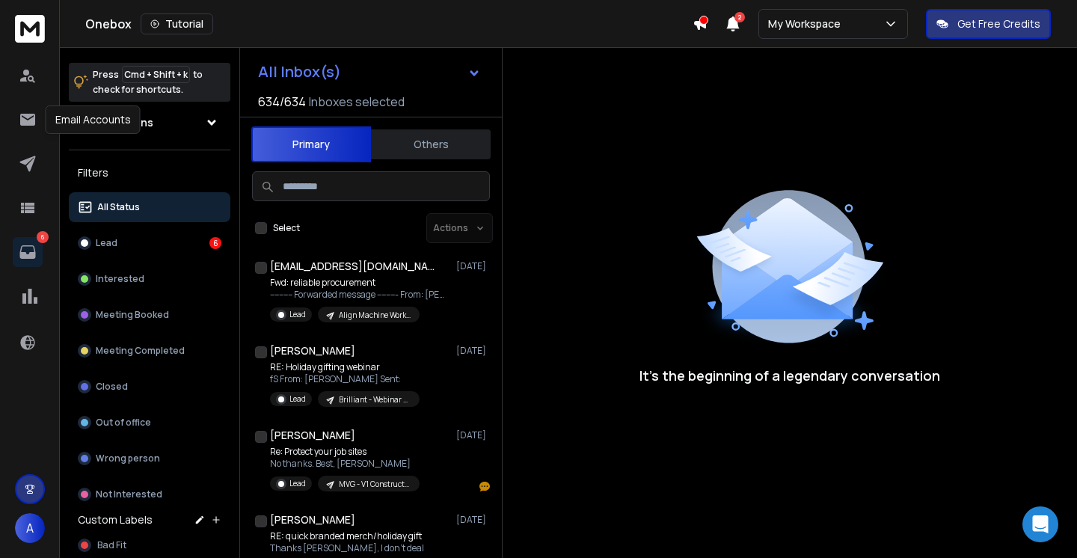
click at [28, 136] on div at bounding box center [30, 122] width 34 height 35
click at [25, 121] on icon at bounding box center [27, 120] width 15 height 12
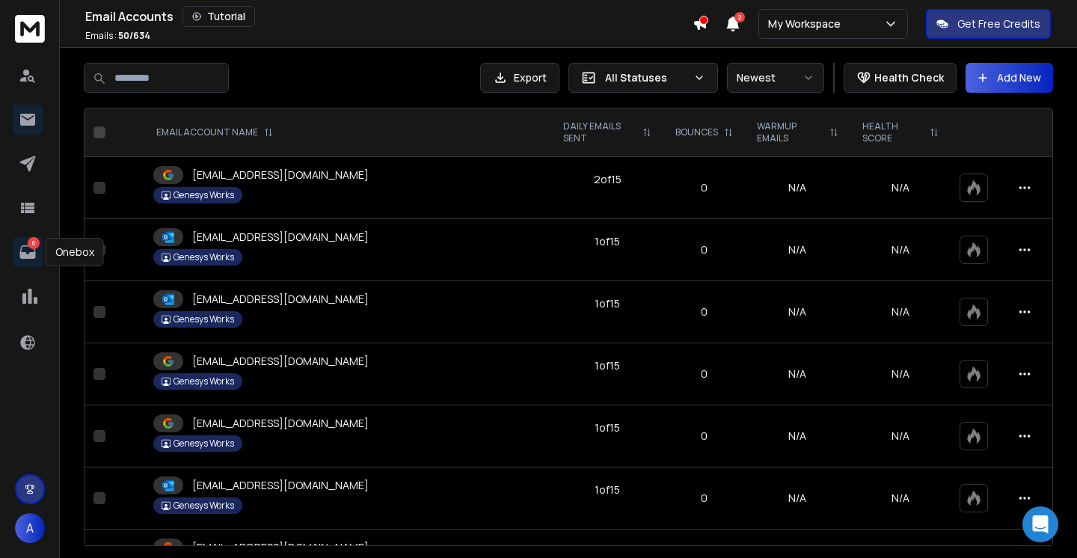
click at [31, 254] on icon at bounding box center [27, 251] width 16 height 13
